Goal: Task Accomplishment & Management: Use online tool/utility

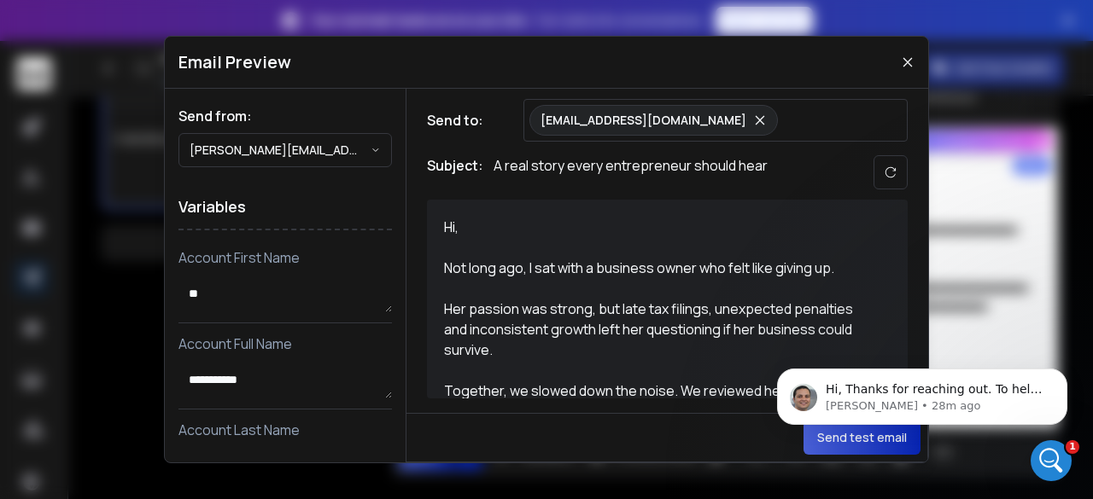
scroll to position [193, 0]
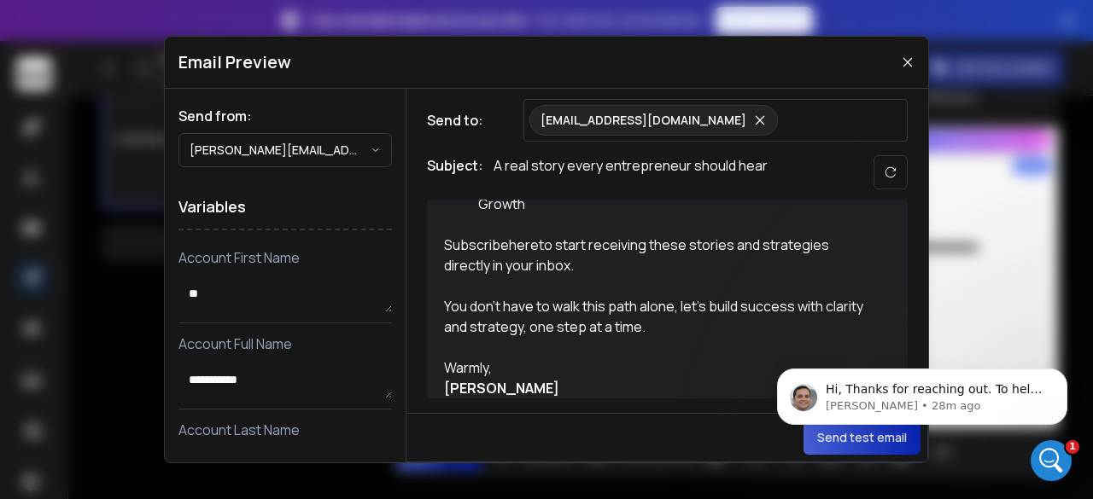
drag, startPoint x: 541, startPoint y: 121, endPoint x: 707, endPoint y: 134, distance: 166.1
click at [707, 134] on div "[EMAIL_ADDRESS][DOMAIN_NAME]" at bounding box center [653, 120] width 248 height 31
copy p
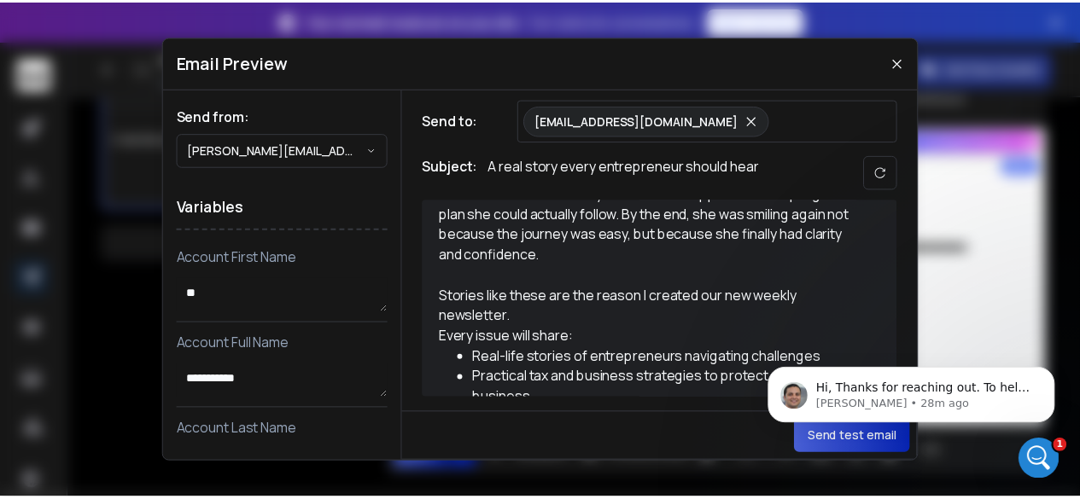
scroll to position [0, 0]
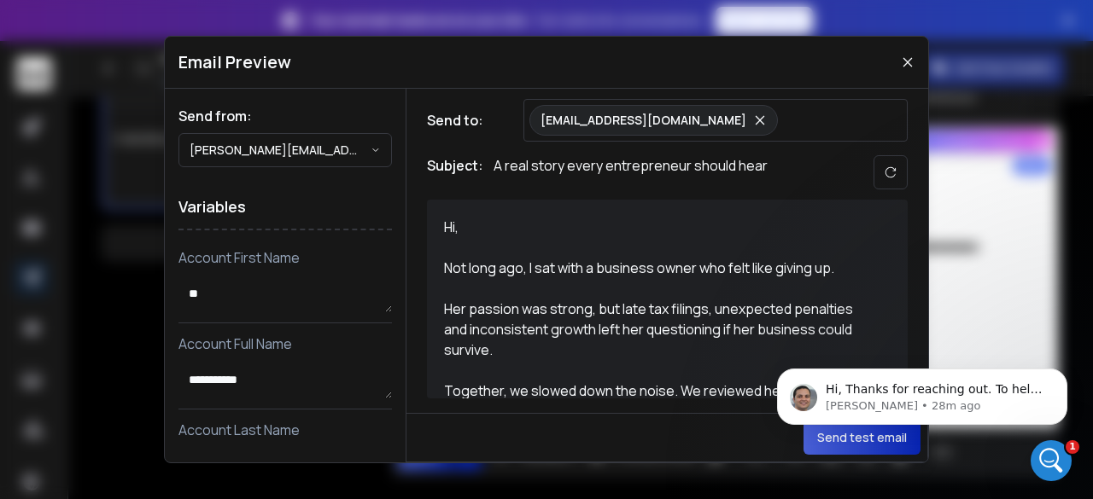
click at [908, 61] on icon at bounding box center [907, 62] width 9 height 9
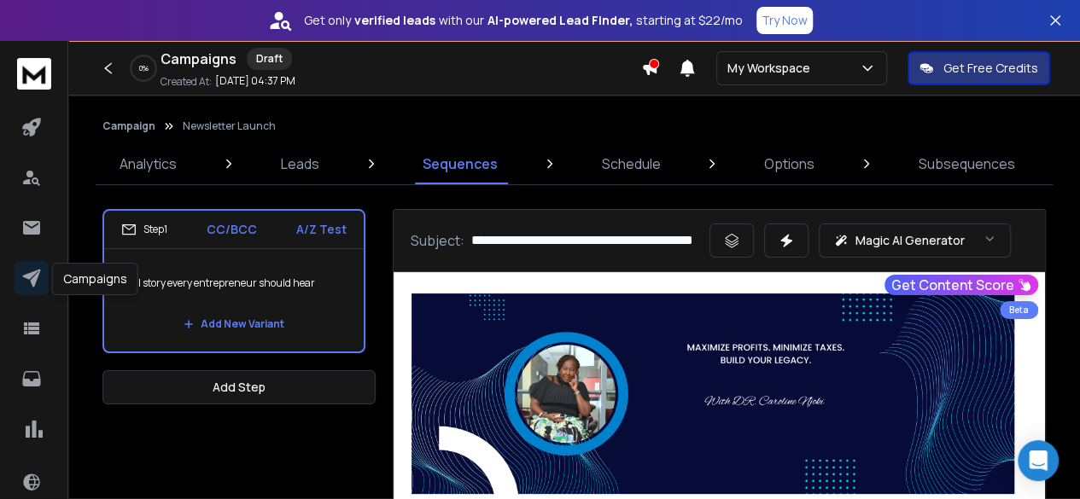
click at [36, 278] on icon at bounding box center [31, 278] width 18 height 18
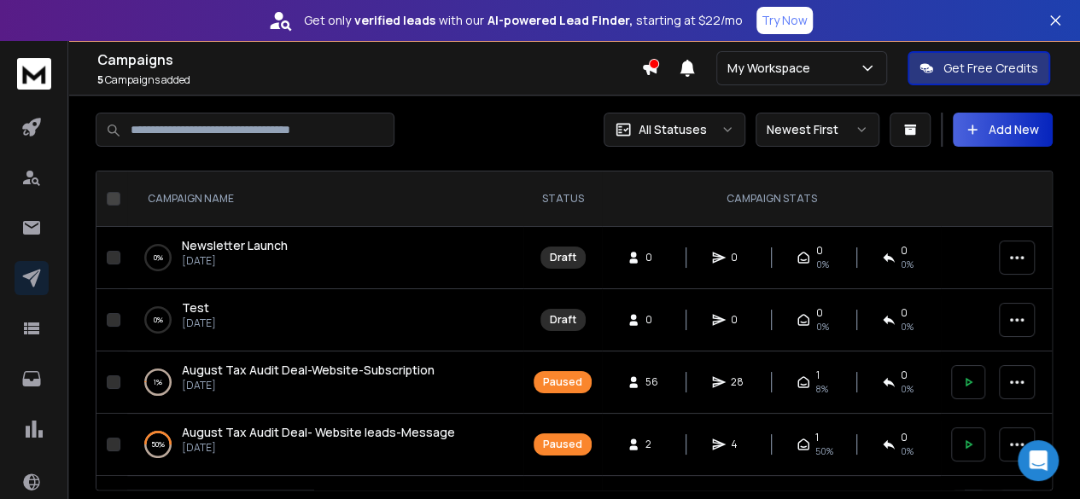
click at [245, 245] on span "Newsletter Launch" at bounding box center [235, 245] width 106 height 16
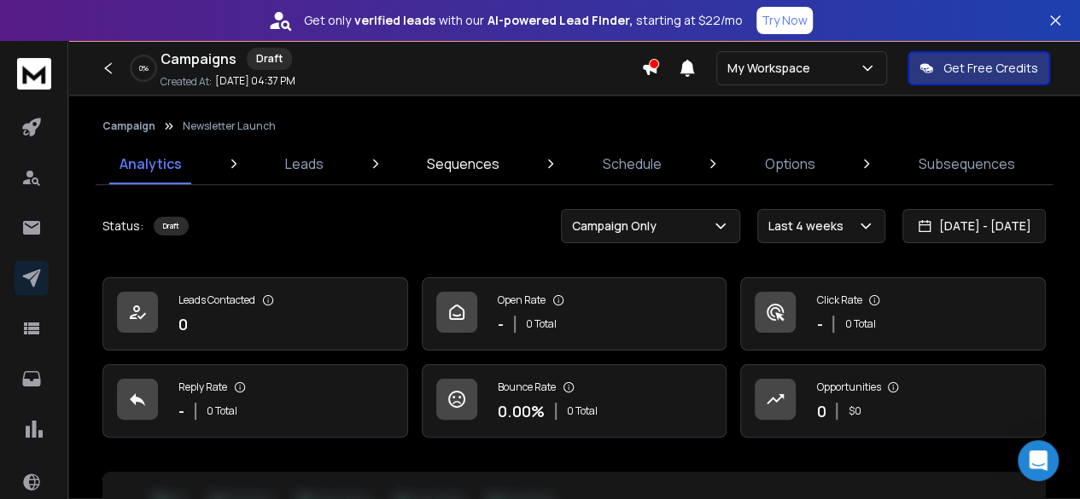
click at [474, 175] on link "Sequences" at bounding box center [463, 163] width 93 height 41
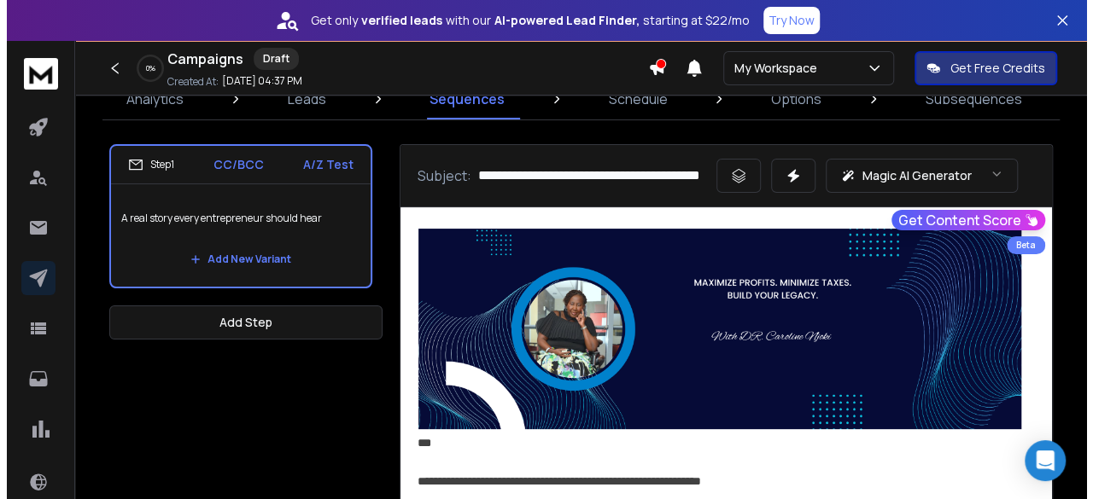
scroll to position [144, 0]
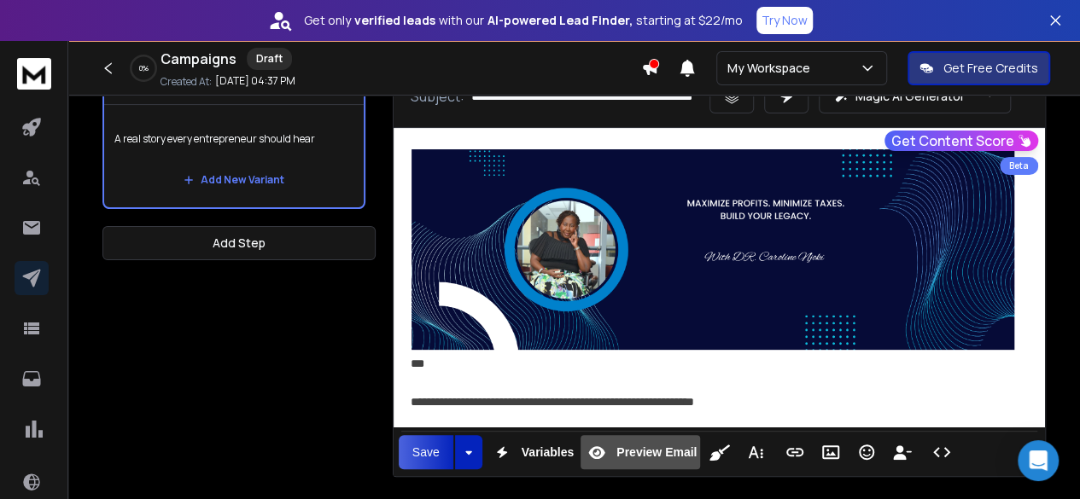
click at [615, 449] on span "Preview Email" at bounding box center [656, 453] width 87 height 15
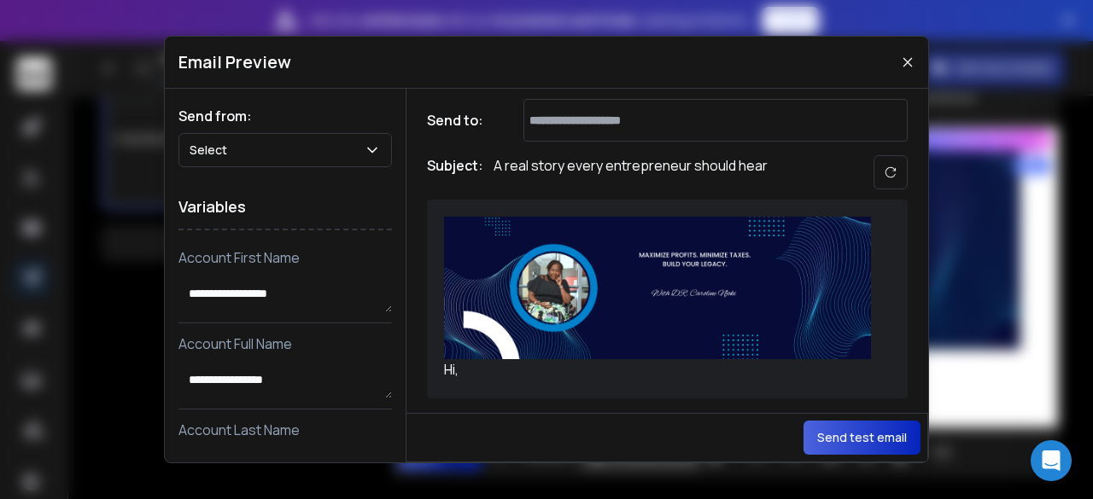
type textarea "**"
type textarea "**********"
type textarea "********"
type textarea "**"
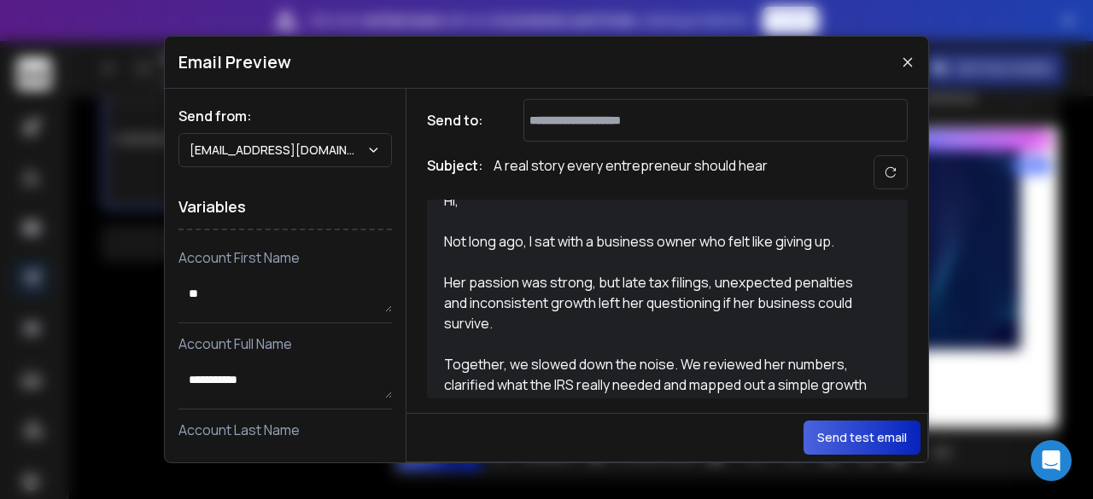
scroll to position [171, 0]
click at [580, 129] on input at bounding box center [715, 120] width 372 height 31
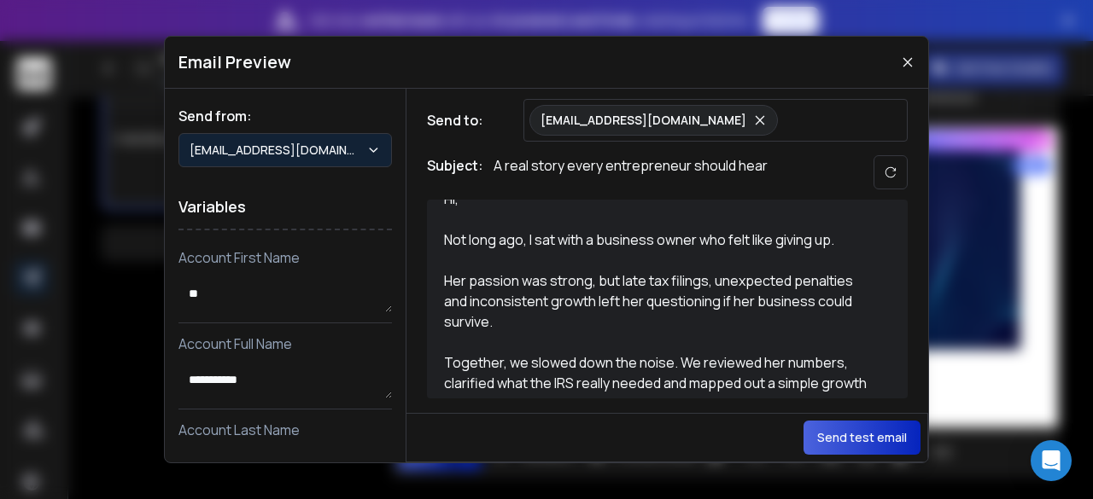
click at [303, 146] on p "info@kijo4group.com" at bounding box center [278, 150] width 177 height 17
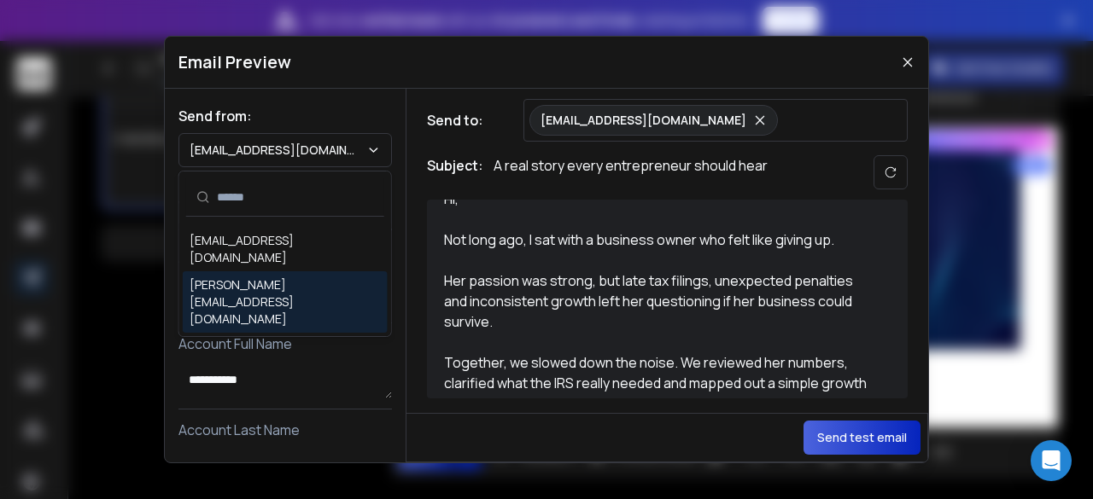
click at [281, 277] on div "[PERSON_NAME][EMAIL_ADDRESS][DOMAIN_NAME]" at bounding box center [285, 302] width 191 height 51
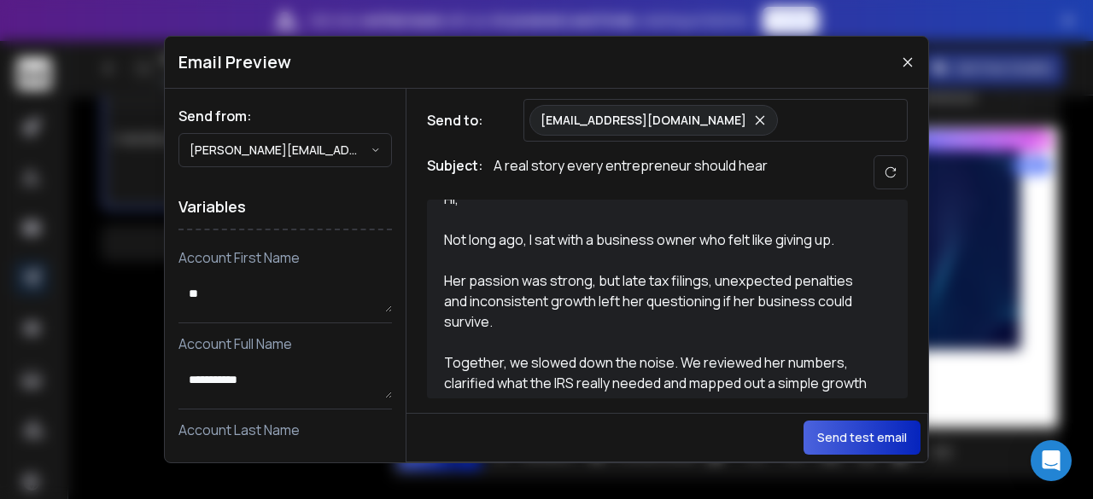
click at [860, 440] on button "Send test email" at bounding box center [861, 438] width 117 height 34
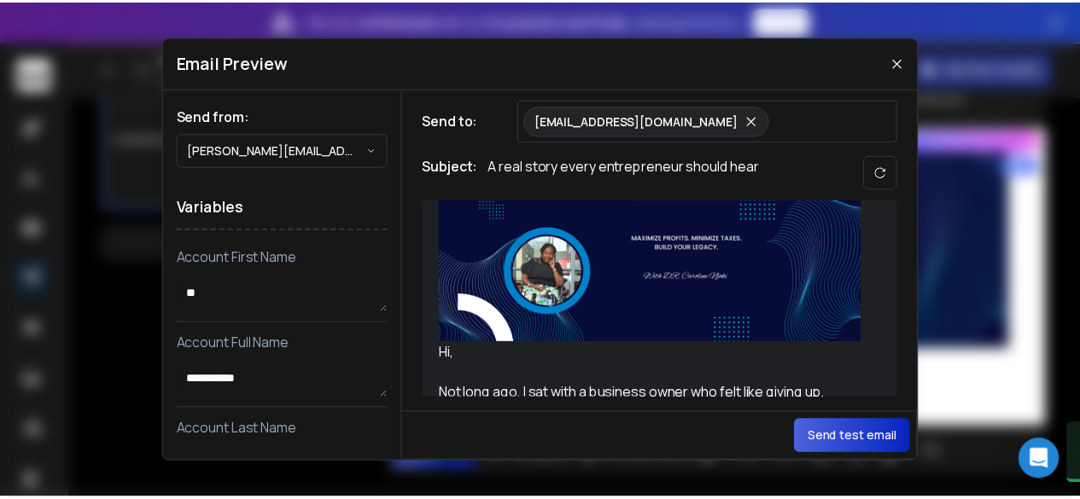
scroll to position [0, 0]
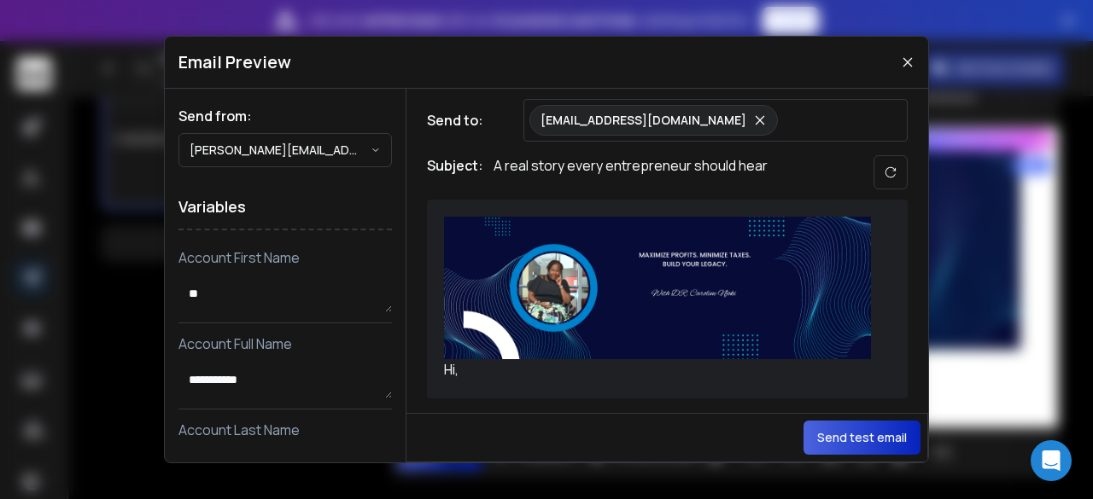
drag, startPoint x: 539, startPoint y: 122, endPoint x: 706, endPoint y: 124, distance: 167.3
click at [706, 124] on div "[EMAIL_ADDRESS][DOMAIN_NAME]" at bounding box center [653, 120] width 248 height 31
copy p
click at [907, 66] on icon at bounding box center [908, 62] width 14 height 14
